Goal: Information Seeking & Learning: Check status

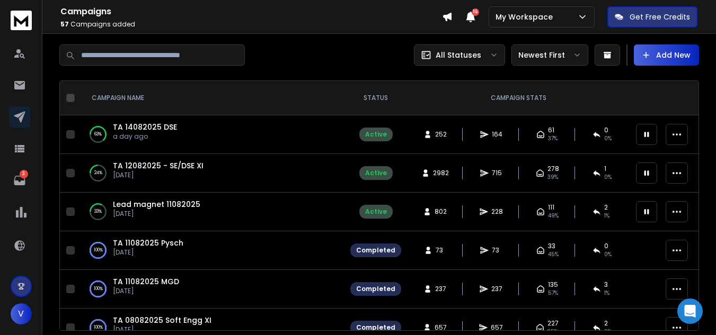
scroll to position [1474, 0]
click at [164, 123] on span "TA 14082025 DSE" at bounding box center [145, 127] width 64 height 11
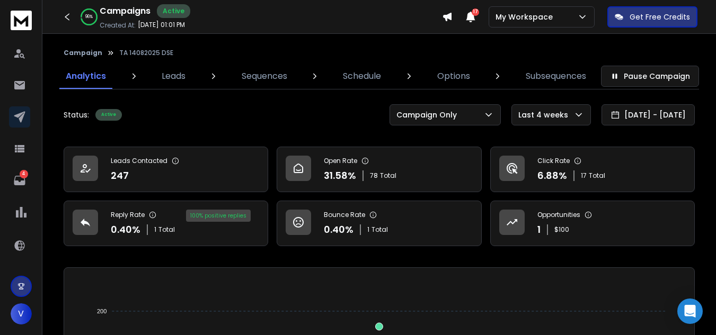
click at [85, 56] on button "Campaign" at bounding box center [83, 53] width 39 height 8
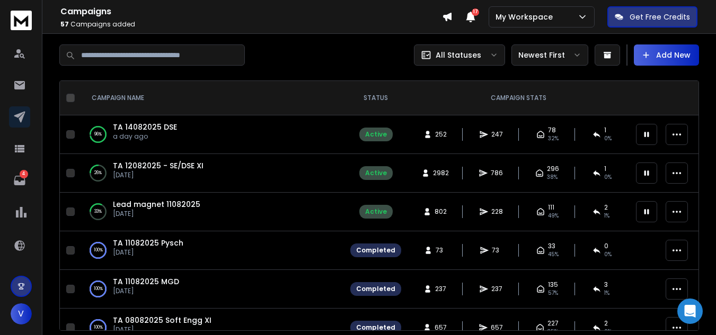
click at [162, 167] on span "TA 12082025 - SE/DSE XI" at bounding box center [158, 166] width 91 height 11
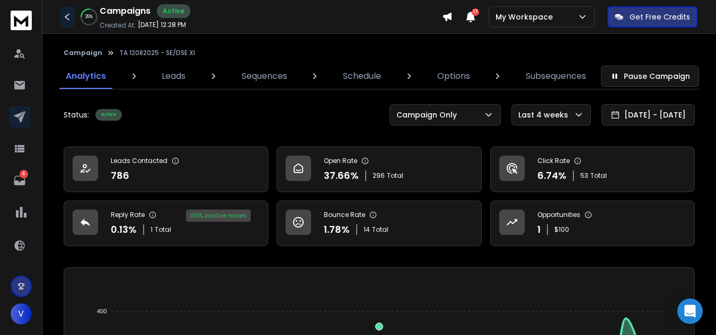
click at [61, 15] on button at bounding box center [67, 16] width 14 height 21
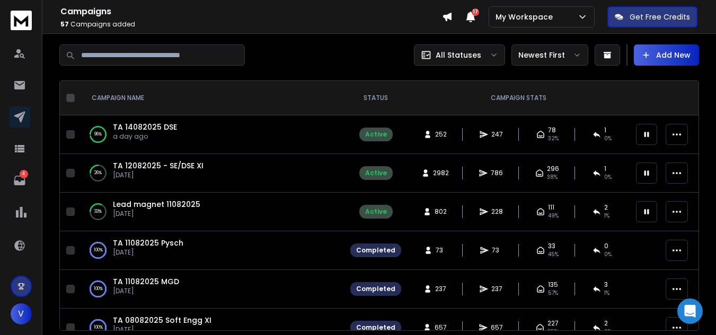
click at [172, 202] on span "Lead magnet 11082025" at bounding box center [156, 204] width 87 height 11
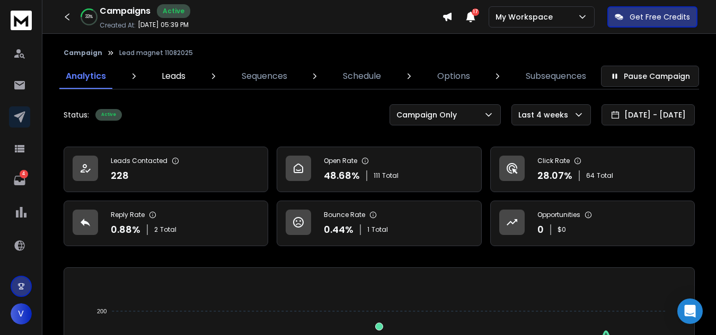
click at [162, 74] on p "Leads" at bounding box center [174, 76] width 24 height 13
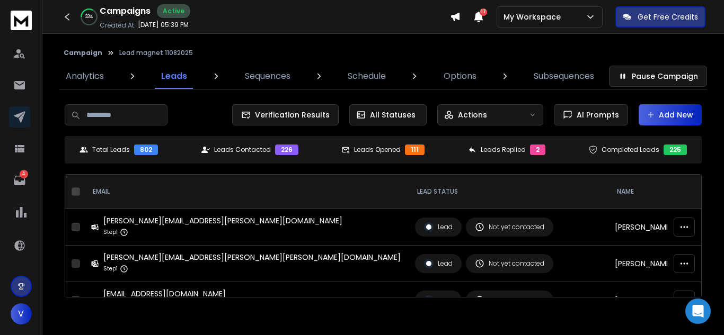
click at [176, 157] on div "Total Leads 802 Leads Contacted 226 Leads Opened 111 Leads Replied 2 Completed …" at bounding box center [383, 150] width 637 height 28
click at [88, 55] on button "Campaign" at bounding box center [83, 53] width 39 height 8
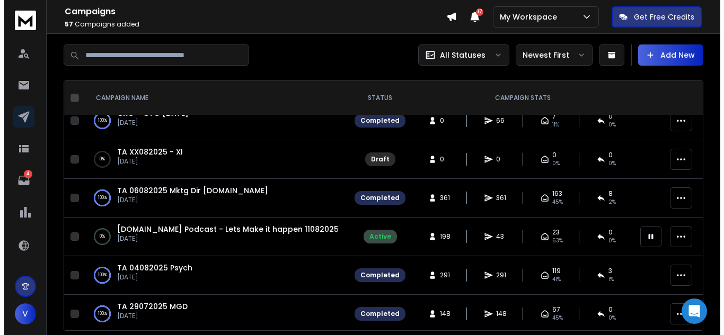
scroll to position [246, 0]
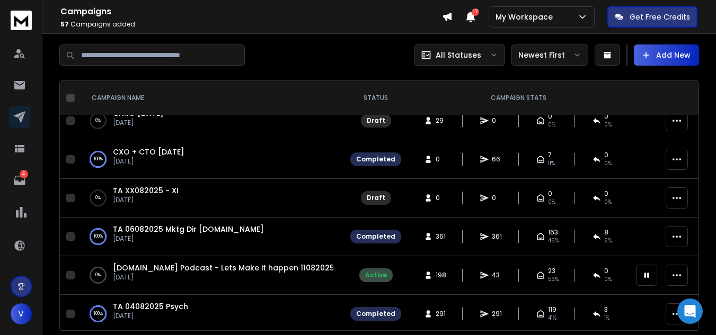
click at [192, 272] on span "[DOMAIN_NAME] Podcast - Lets Make it happen 11082025" at bounding box center [223, 268] width 221 height 11
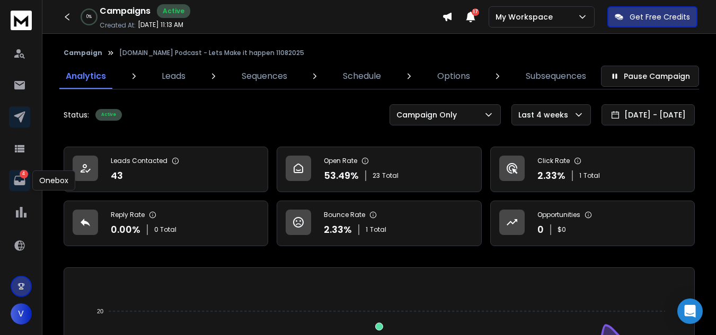
click at [18, 179] on icon at bounding box center [19, 180] width 13 height 13
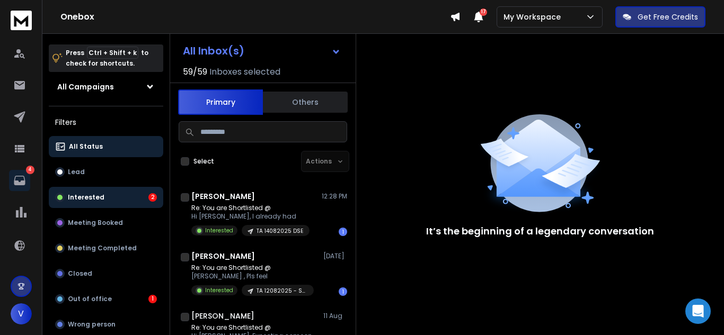
click at [77, 193] on p "Interested" at bounding box center [86, 197] width 37 height 8
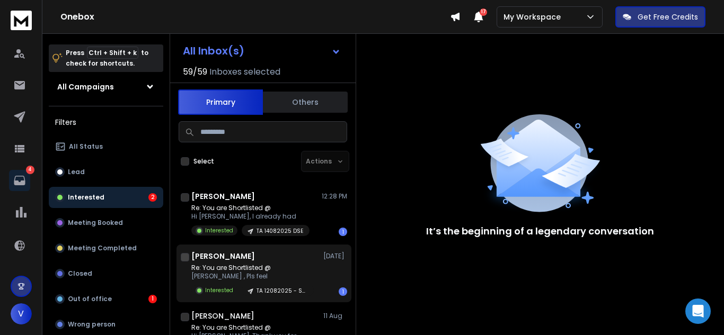
click at [228, 264] on p "Re: You are Shortlisted @" at bounding box center [252, 268] width 122 height 8
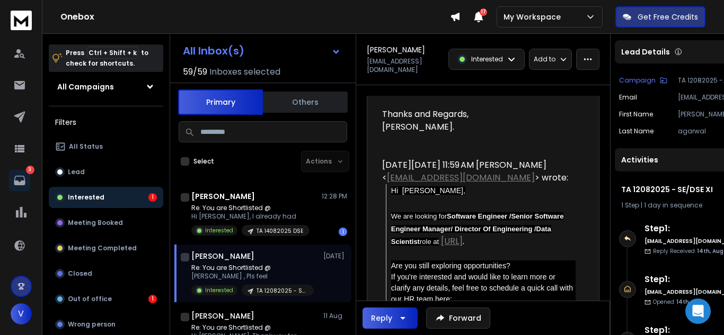
scroll to position [166, 0]
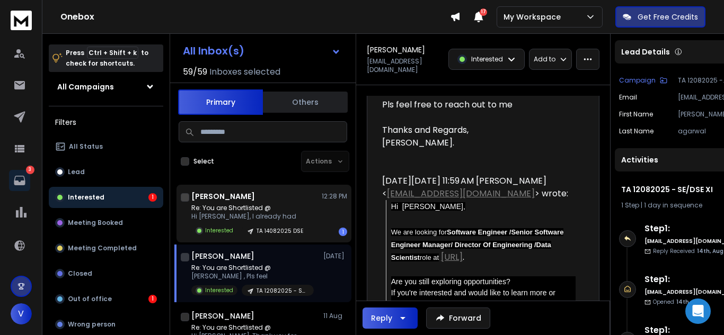
click at [278, 209] on p "Re: You are Shortlisted @" at bounding box center [250, 208] width 118 height 8
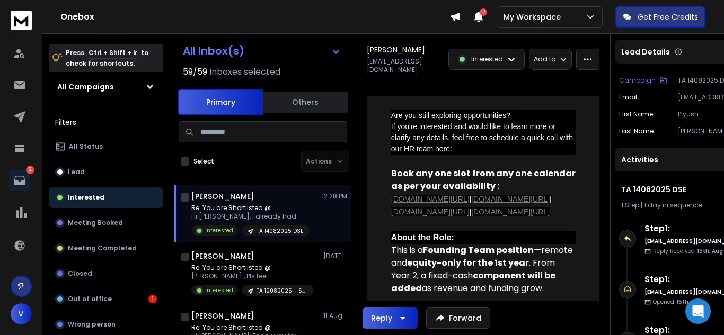
scroll to position [294, 0]
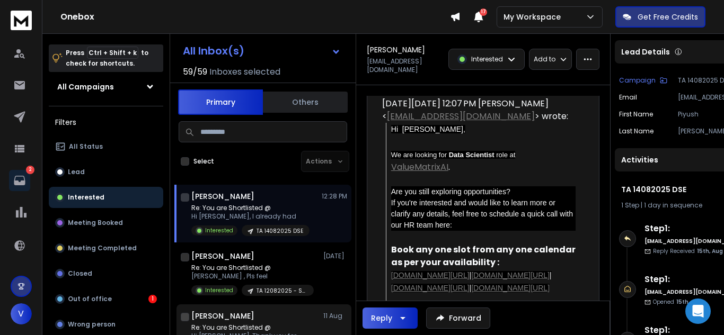
click at [261, 314] on div "Manjunath Savant 11 Aug" at bounding box center [269, 316] width 156 height 11
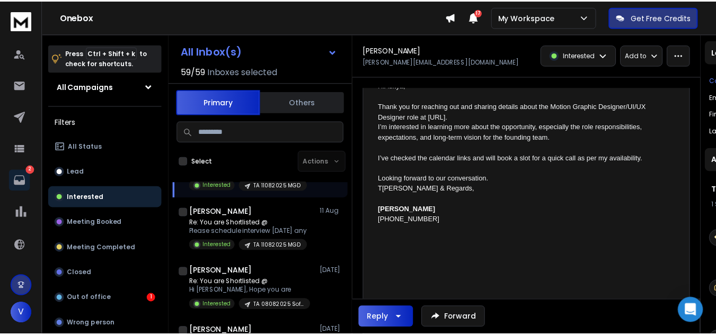
scroll to position [176, 0]
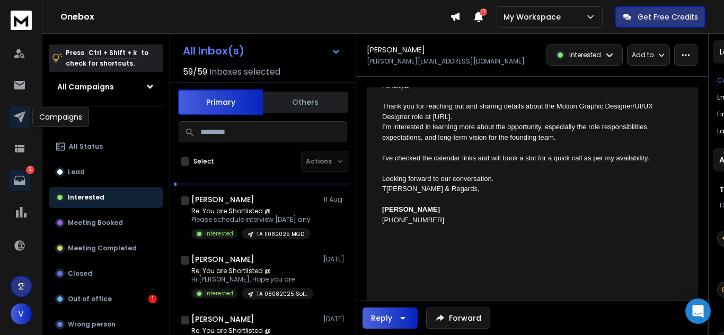
click at [17, 123] on icon at bounding box center [19, 117] width 13 height 13
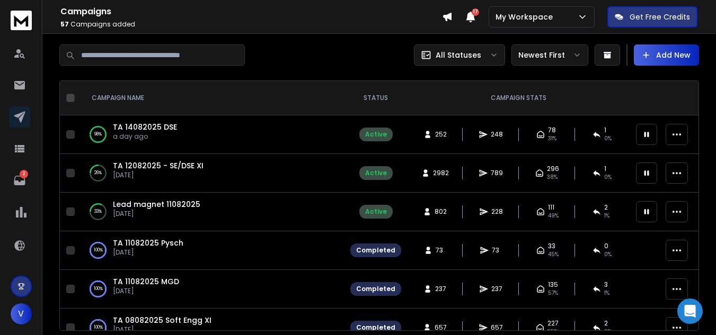
click at [154, 126] on span "TA 14082025 DSE" at bounding box center [145, 127] width 64 height 11
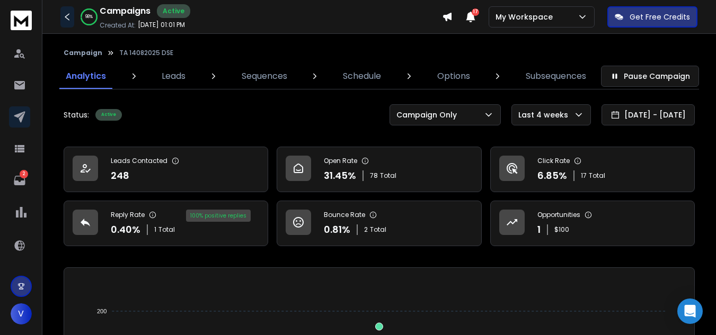
click at [67, 17] on icon at bounding box center [68, 17] width 10 height 10
